Goal: Task Accomplishment & Management: Use online tool/utility

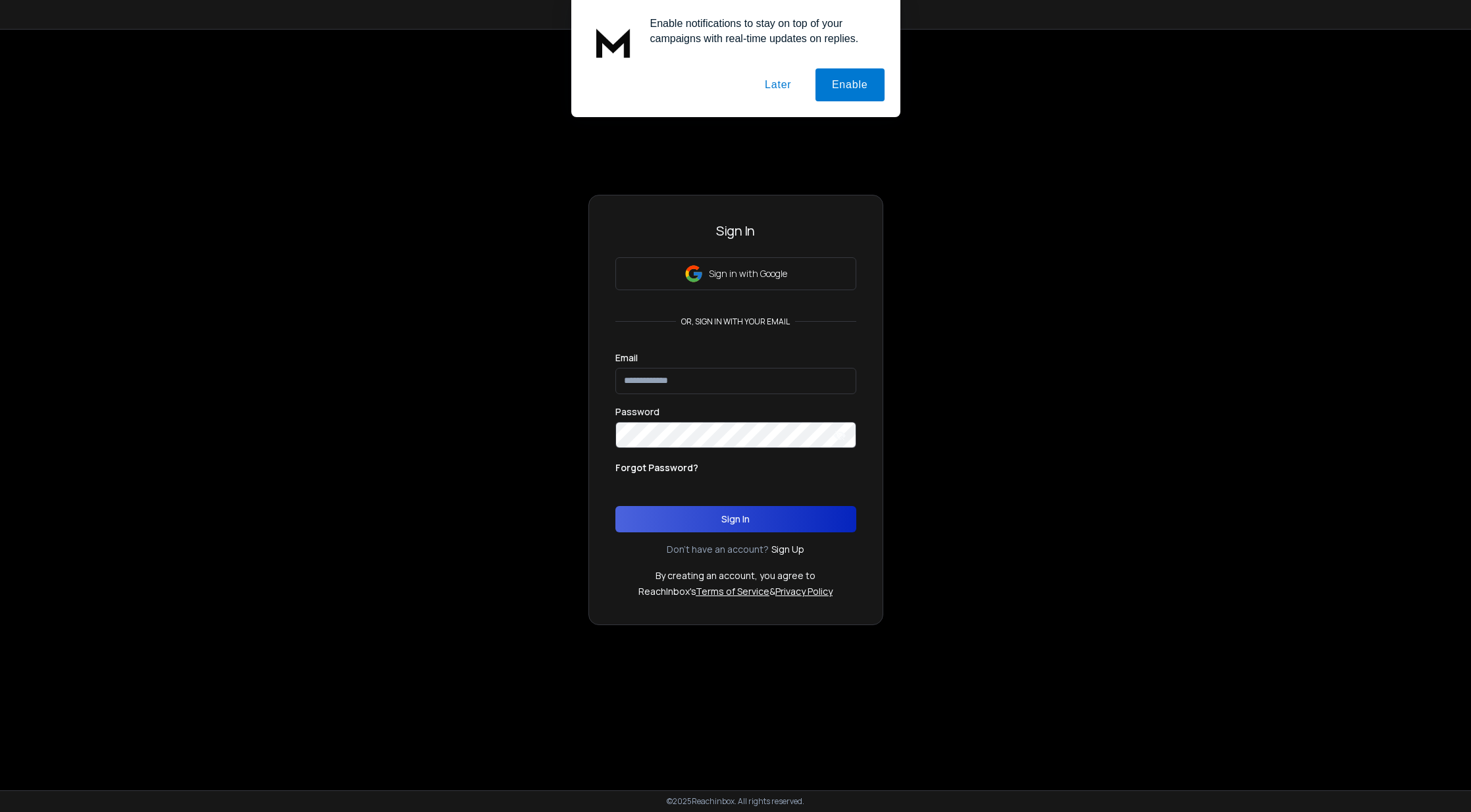
click at [785, 78] on button "Later" at bounding box center [778, 85] width 59 height 33
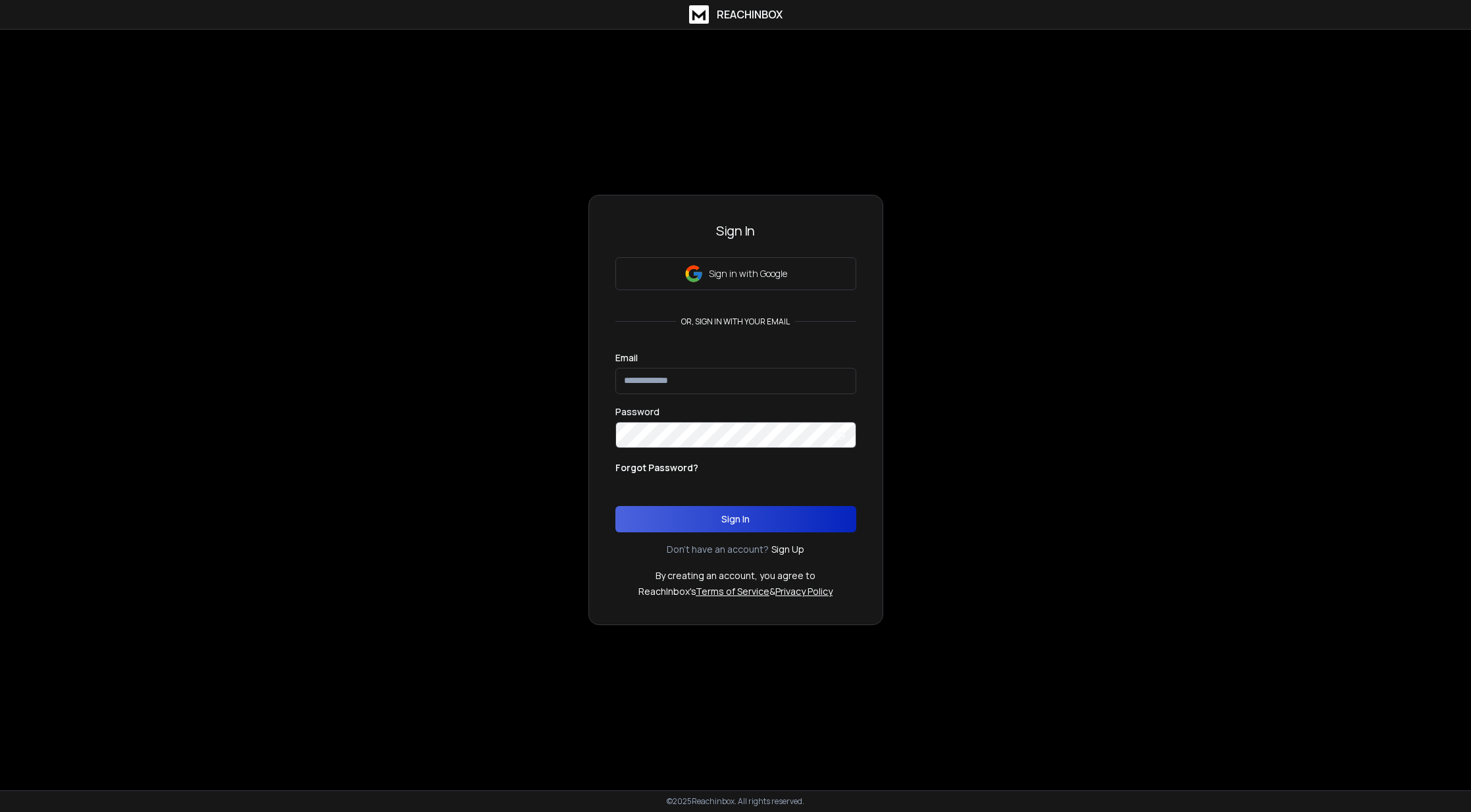
click at [687, 377] on input "email" at bounding box center [735, 381] width 241 height 26
type input "**********"
click at [731, 513] on button "Sign In" at bounding box center [735, 519] width 241 height 26
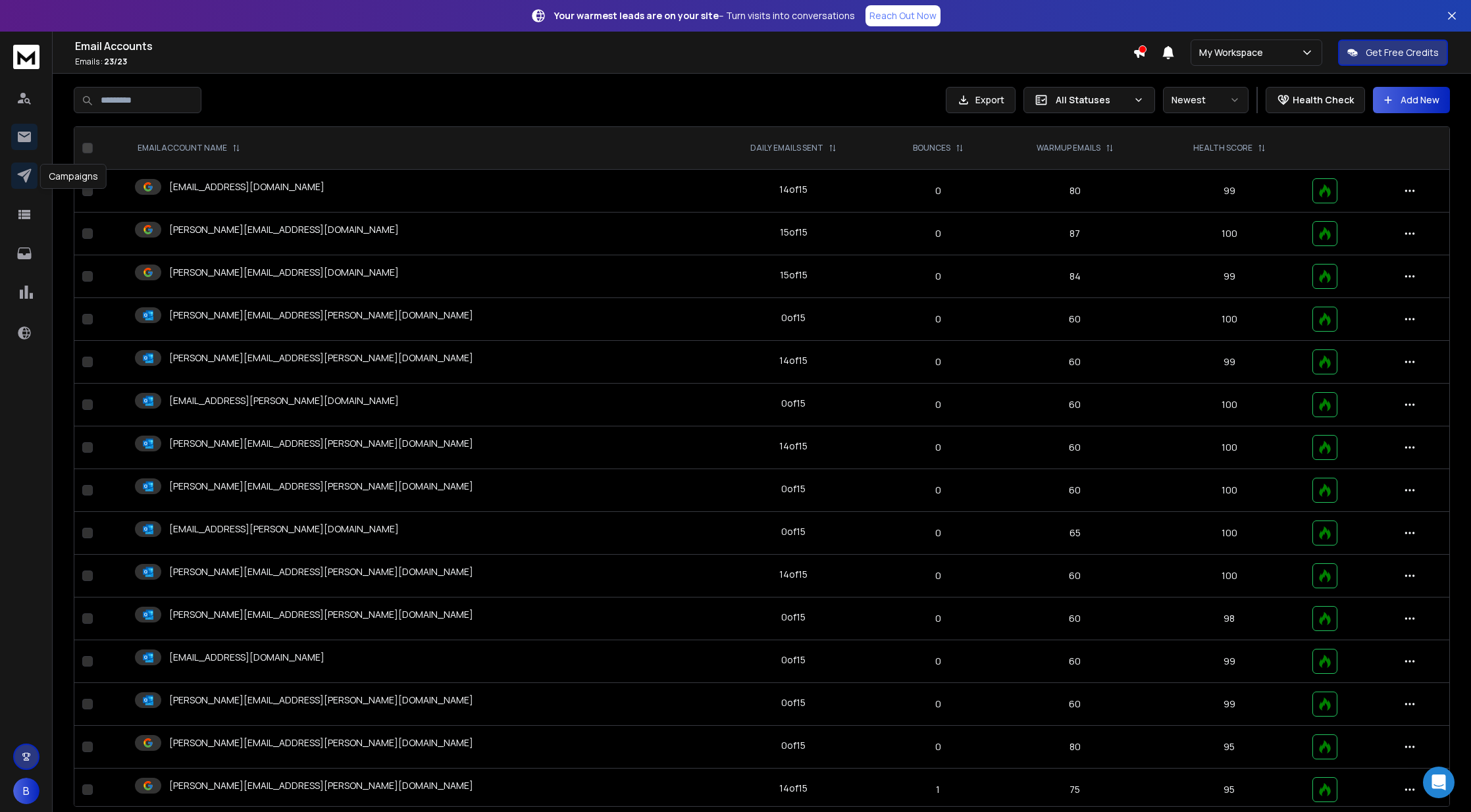
click at [17, 183] on icon at bounding box center [24, 175] width 15 height 15
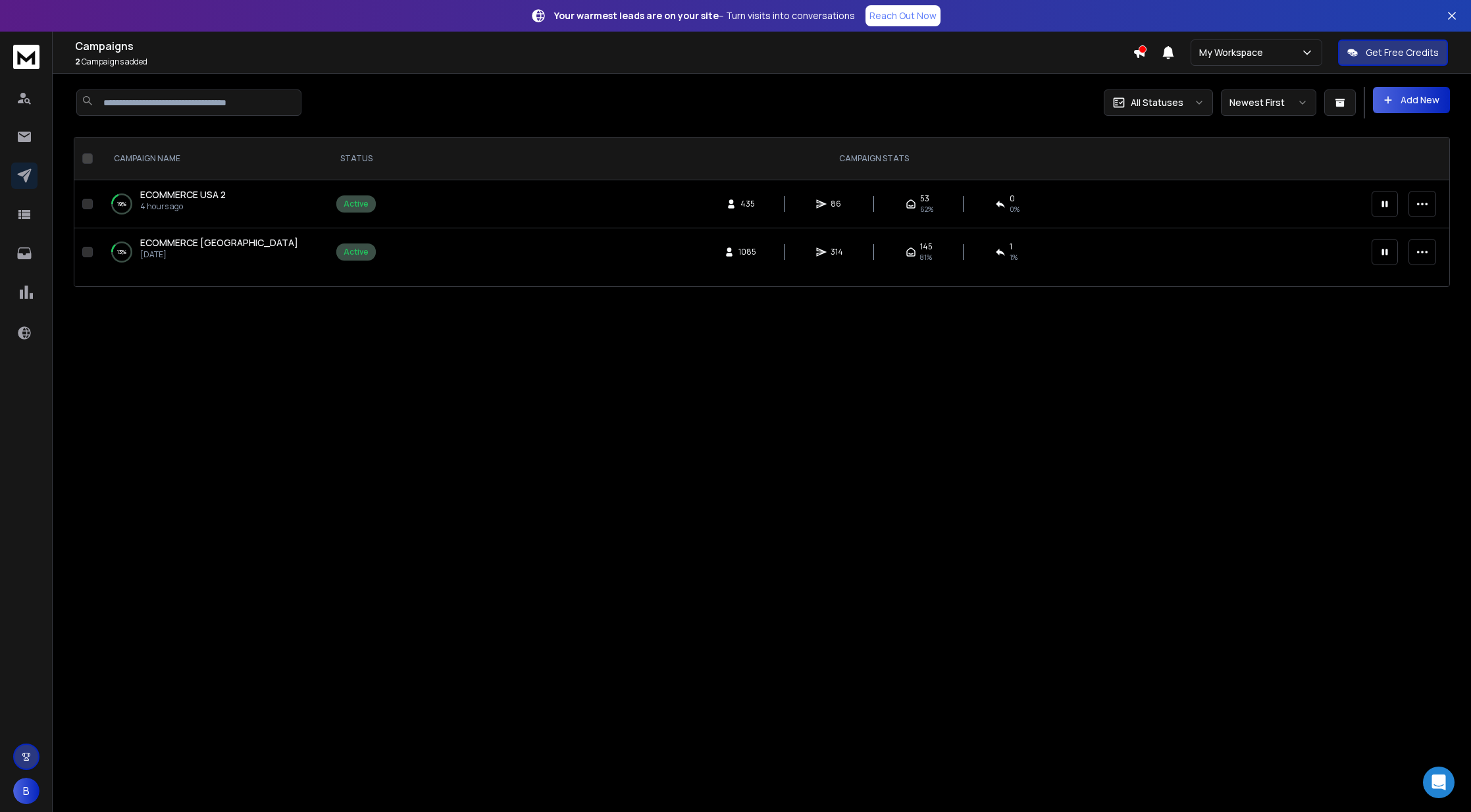
click at [200, 190] on span "ECOMMERCE USA 2" at bounding box center [182, 194] width 85 height 13
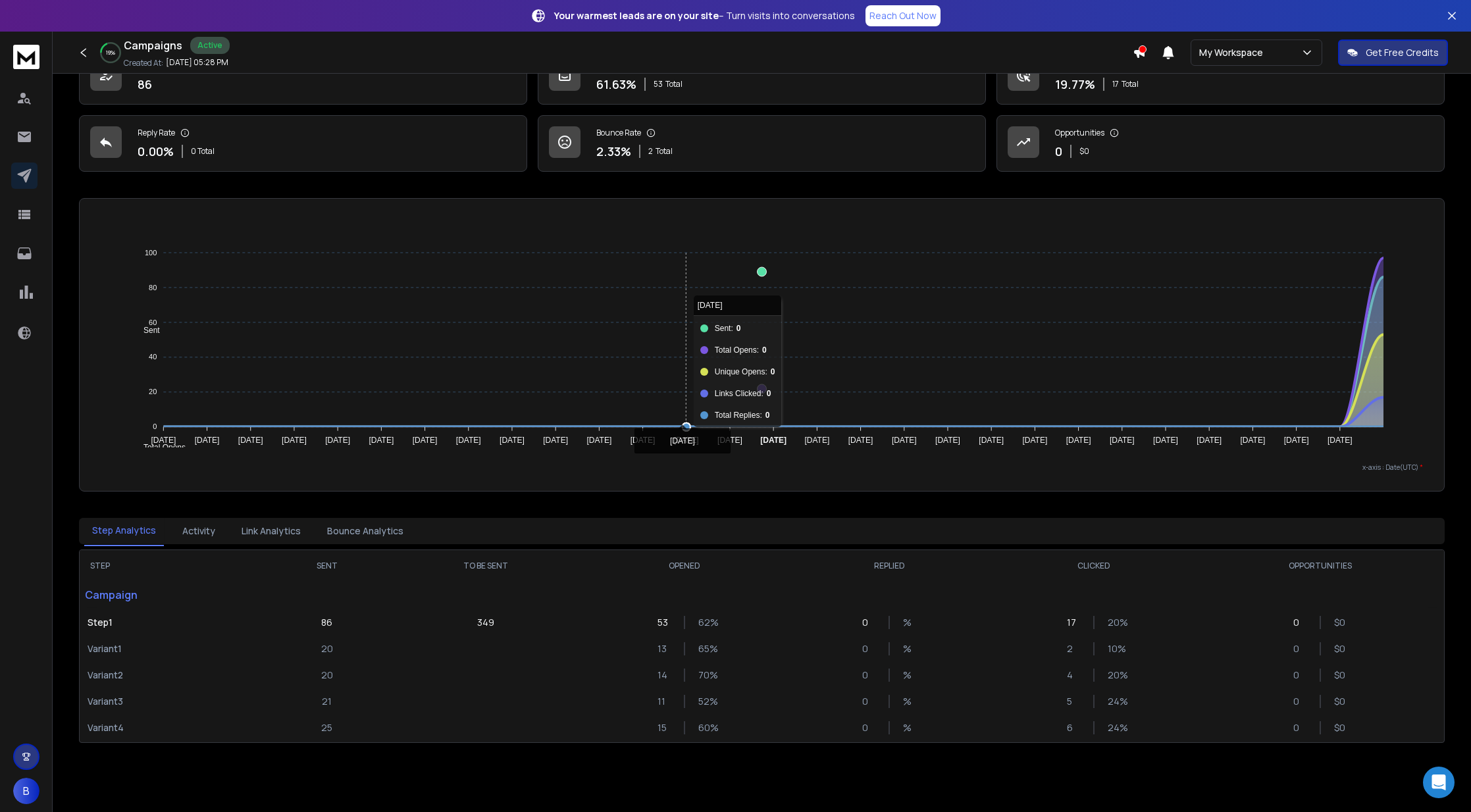
scroll to position [179, 0]
